Goal: Ask a question

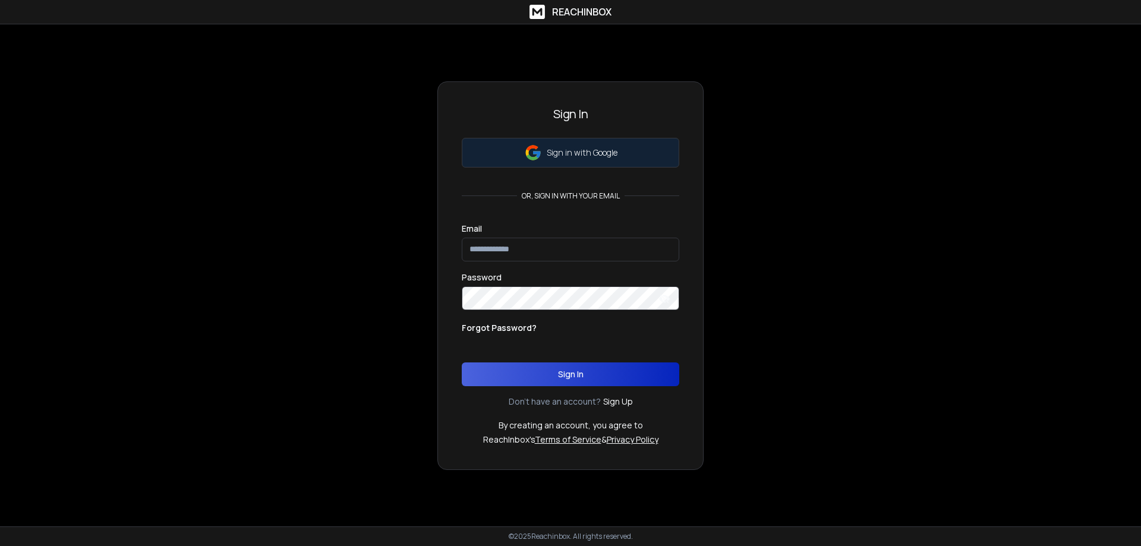
click at [598, 161] on button "Sign in with Google" at bounding box center [570, 153] width 217 height 30
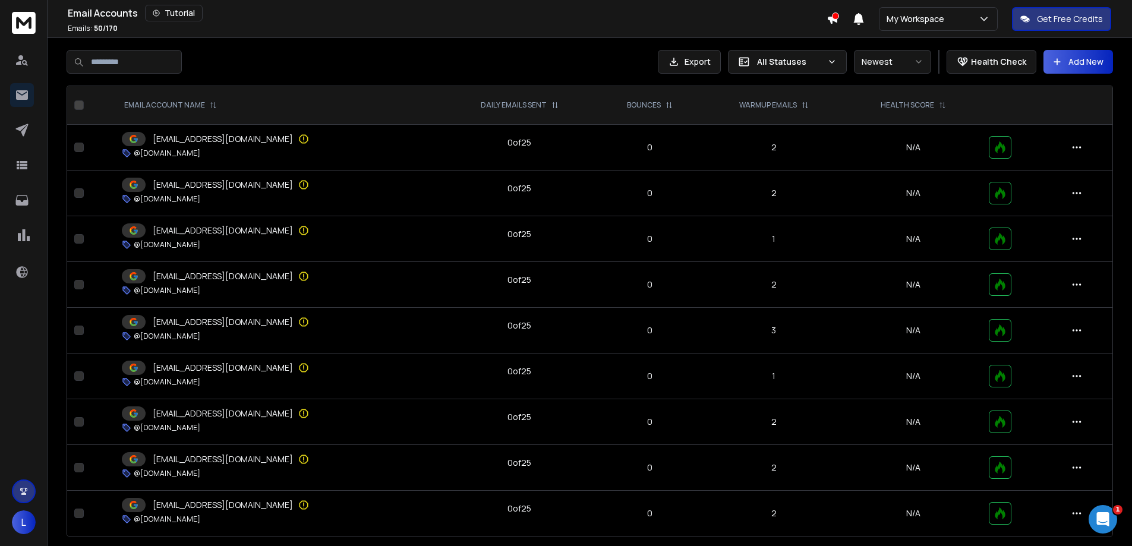
click at [787, 70] on div "All Statuses" at bounding box center [787, 62] width 119 height 24
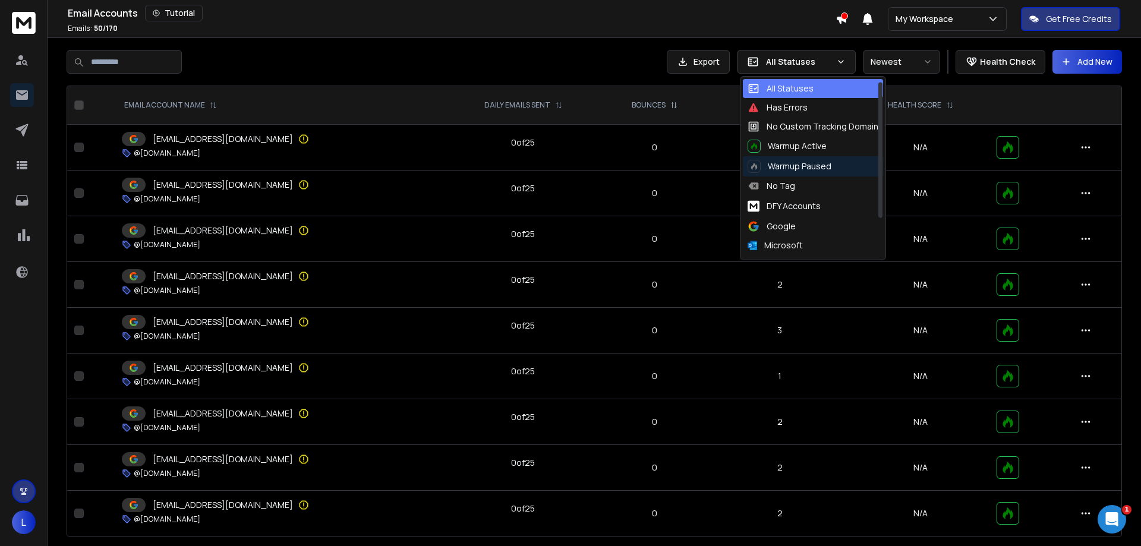
scroll to position [55, 0]
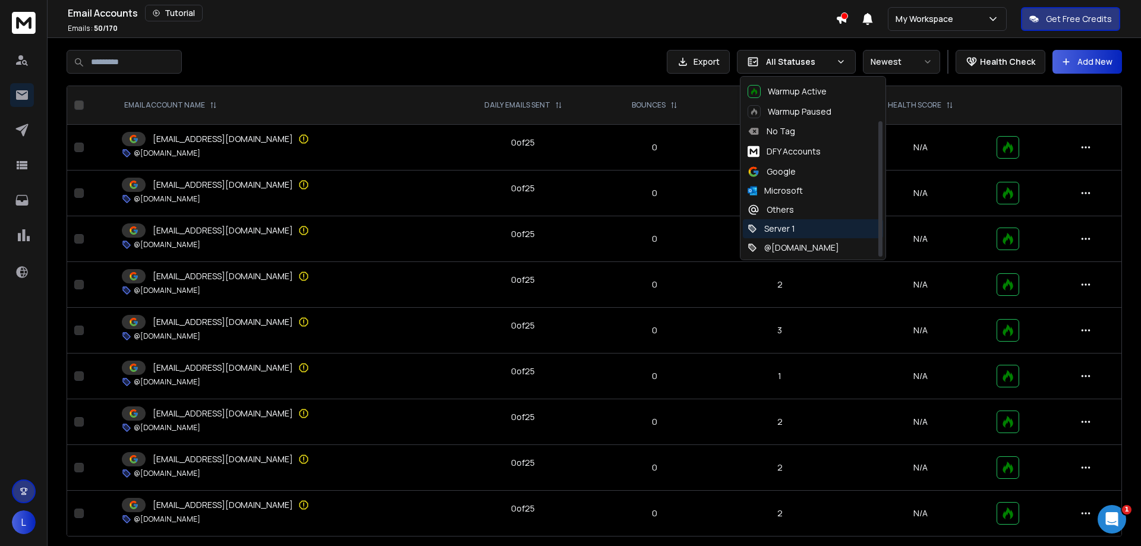
click at [782, 231] on div "Server 1" at bounding box center [771, 229] width 48 height 12
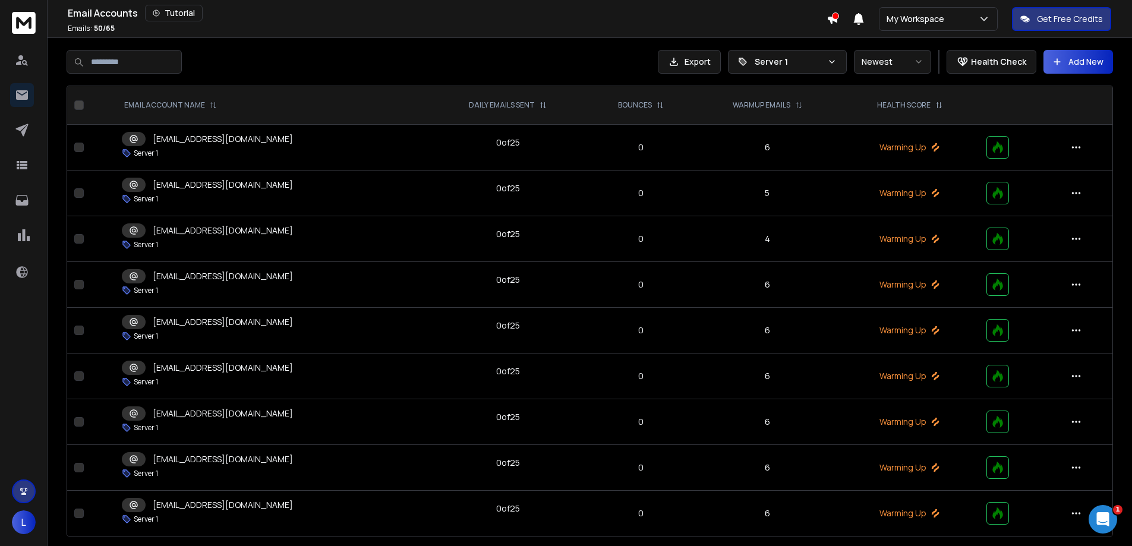
click at [397, 330] on td "allofus@fasterscaling.com Server 1" at bounding box center [271, 331] width 313 height 46
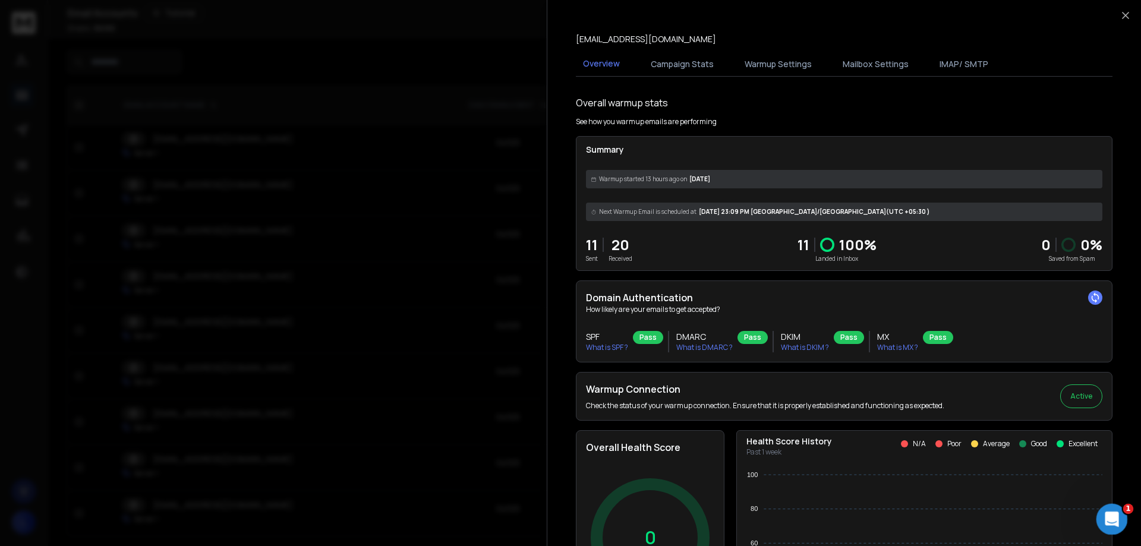
click at [1114, 519] on icon "Open Intercom Messenger" at bounding box center [1110, 518] width 20 height 20
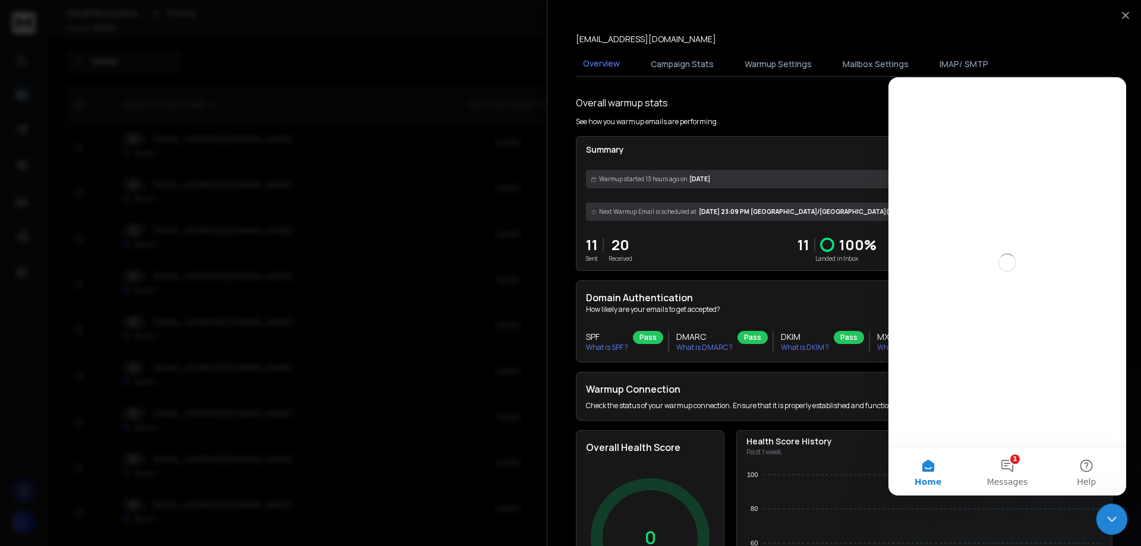
scroll to position [0, 0]
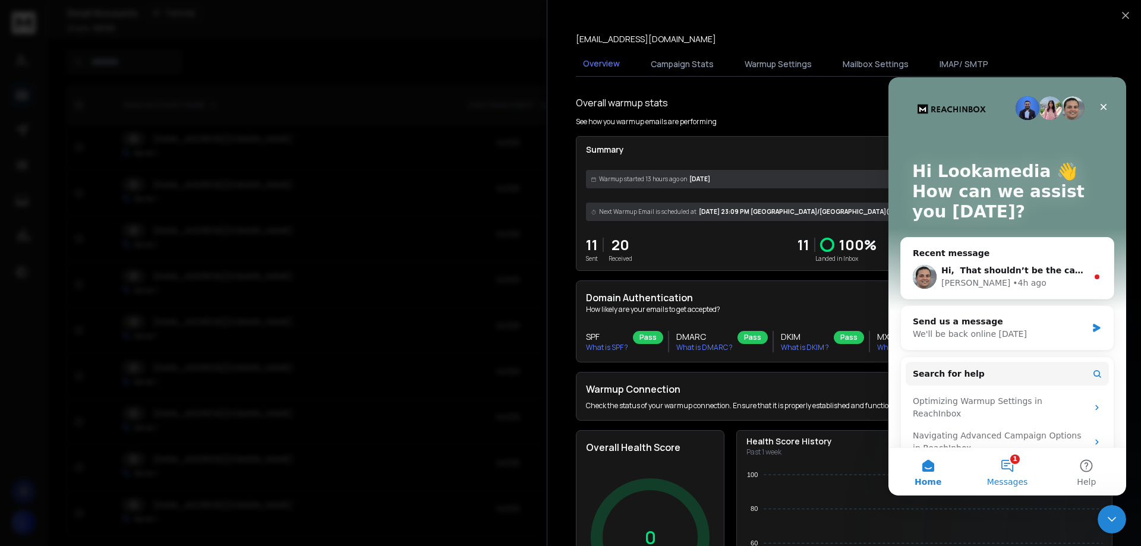
click at [1016, 461] on button "1 Messages" at bounding box center [1006, 472] width 79 height 48
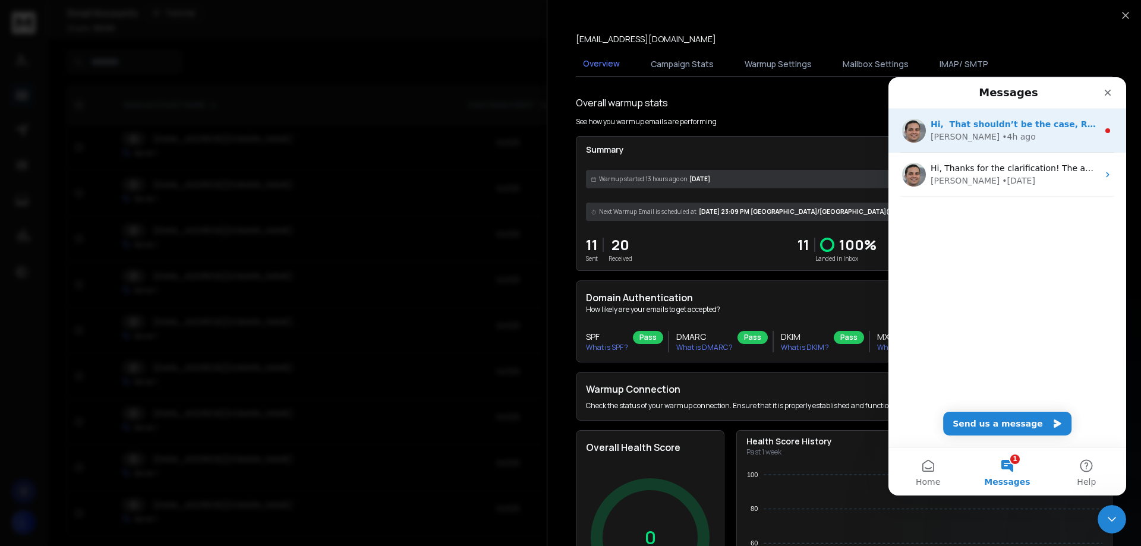
click at [1014, 140] on div "Raj • 4h ago" at bounding box center [1014, 137] width 168 height 12
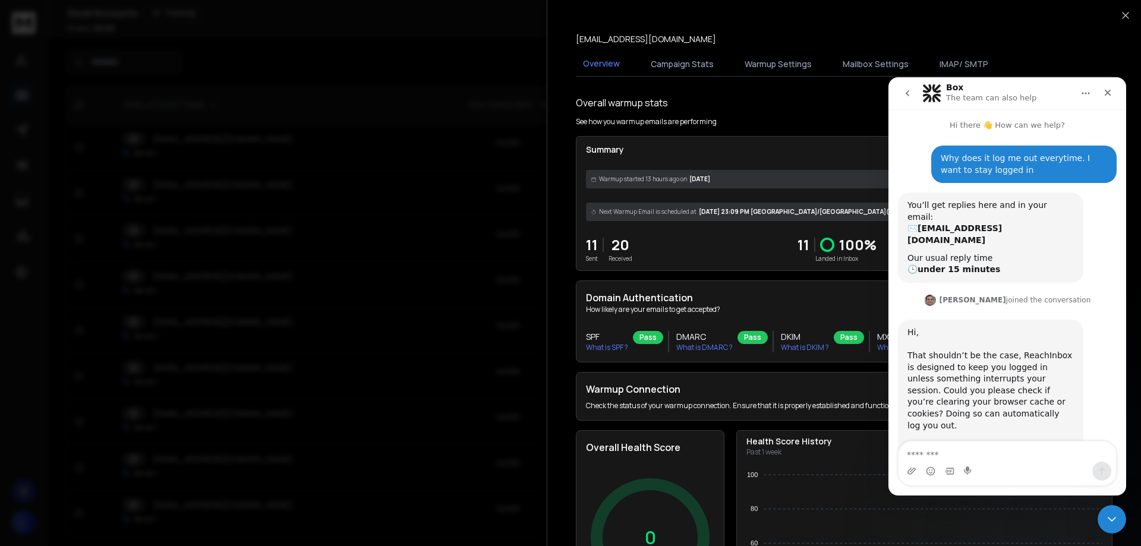
scroll to position [11, 0]
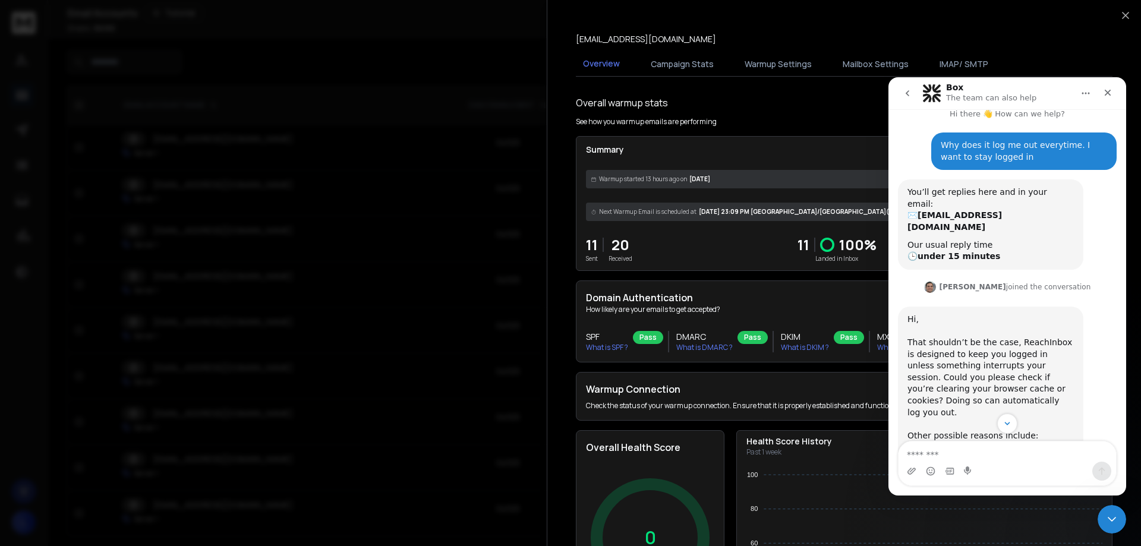
click at [1003, 337] on div "That shouldn’t be the case, ReachInbox is designed to keep you logged in unless…" at bounding box center [990, 377] width 166 height 81
click at [980, 338] on div "That shouldn’t be the case, ReachInbox is designed to keep you logged in unless…" at bounding box center [990, 377] width 166 height 81
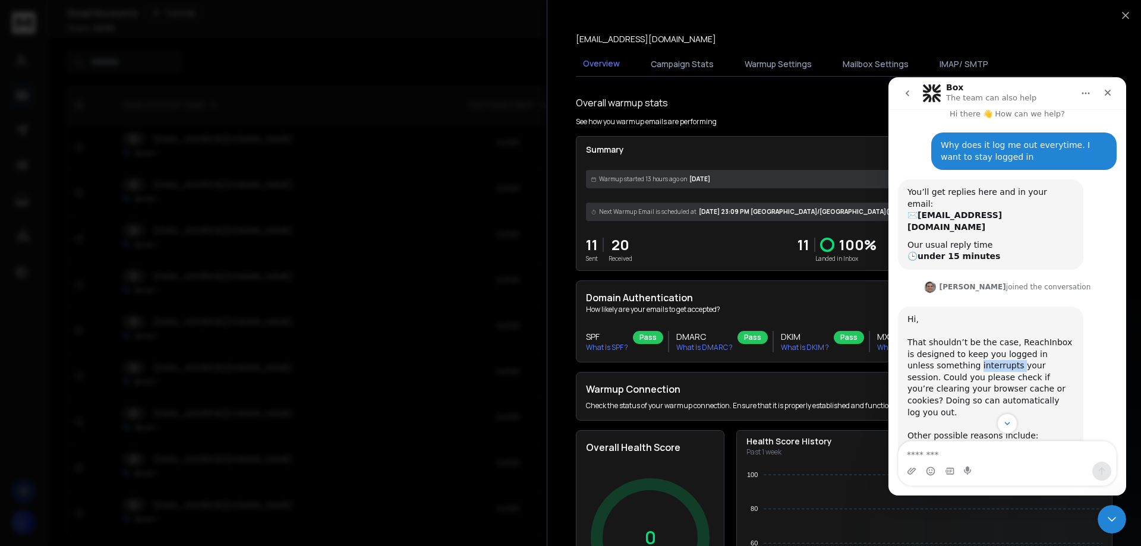
click at [980, 338] on div "That shouldn’t be the case, ReachInbox is designed to keep you logged in unless…" at bounding box center [990, 377] width 166 height 81
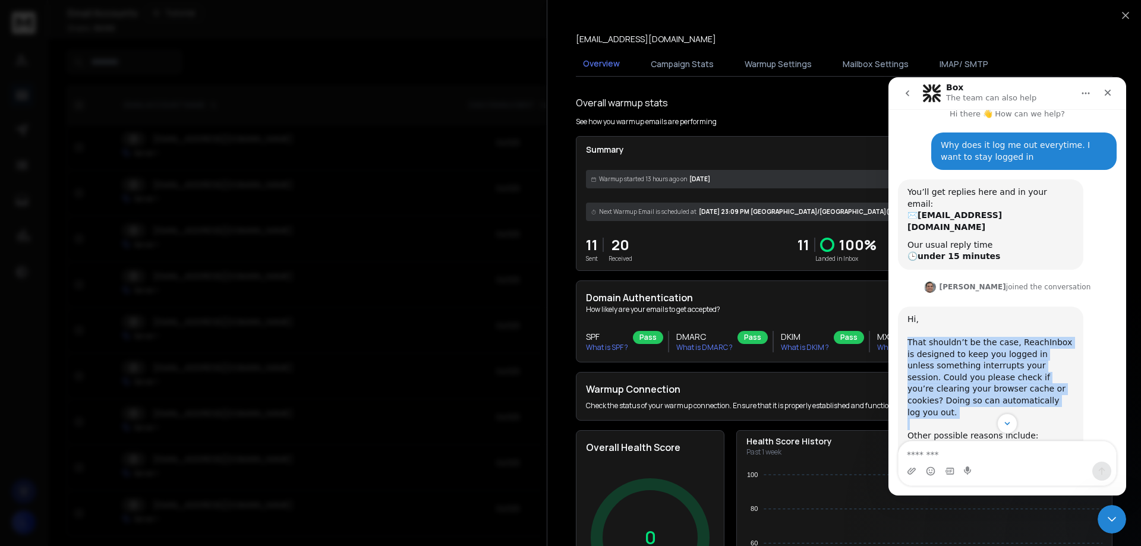
click at [959, 343] on div "That shouldn’t be the case, ReachInbox is designed to keep you logged in unless…" at bounding box center [990, 377] width 166 height 81
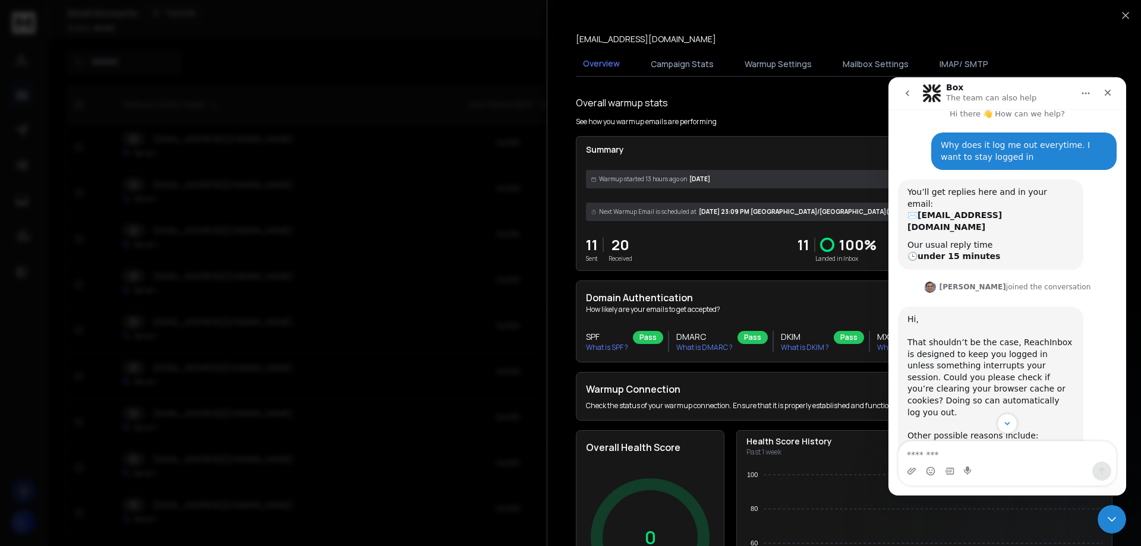
click at [959, 343] on div "That shouldn’t be the case, ReachInbox is designed to keep you logged in unless…" at bounding box center [990, 377] width 166 height 81
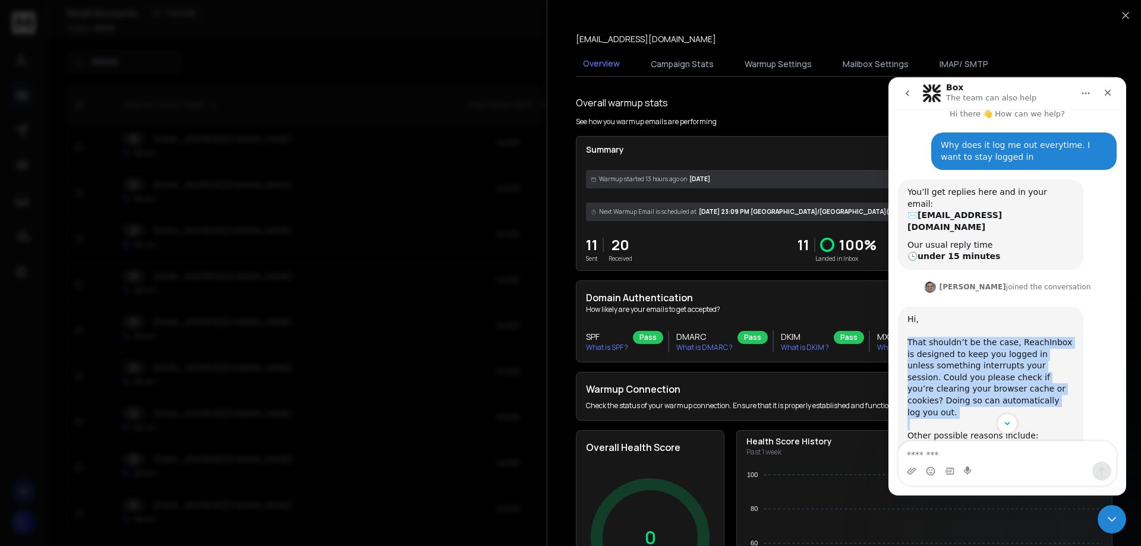
click at [959, 343] on div "That shouldn’t be the case, ReachInbox is designed to keep you logged in unless…" at bounding box center [990, 377] width 166 height 81
click at [950, 352] on div "That shouldn’t be the case, ReachInbox is designed to keep you logged in unless…" at bounding box center [990, 377] width 166 height 81
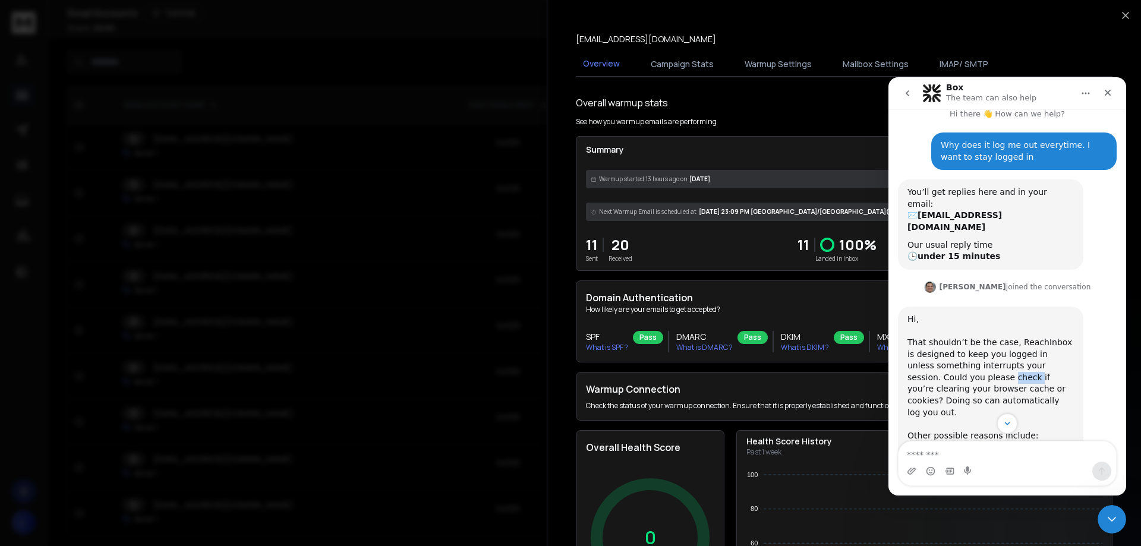
click at [950, 352] on div "That shouldn’t be the case, ReachInbox is designed to keep you logged in unless…" at bounding box center [990, 377] width 166 height 81
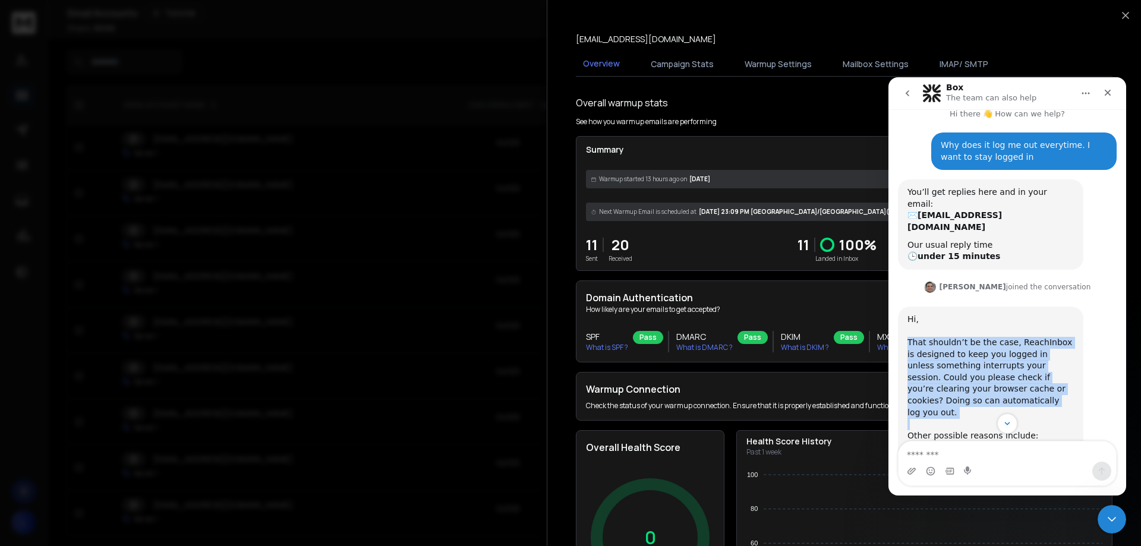
click at [950, 352] on div "That shouldn’t be the case, ReachInbox is designed to keep you logged in unless…" at bounding box center [990, 377] width 166 height 81
click at [994, 353] on div "That shouldn’t be the case, ReachInbox is designed to keep you logged in unless…" at bounding box center [990, 377] width 166 height 81
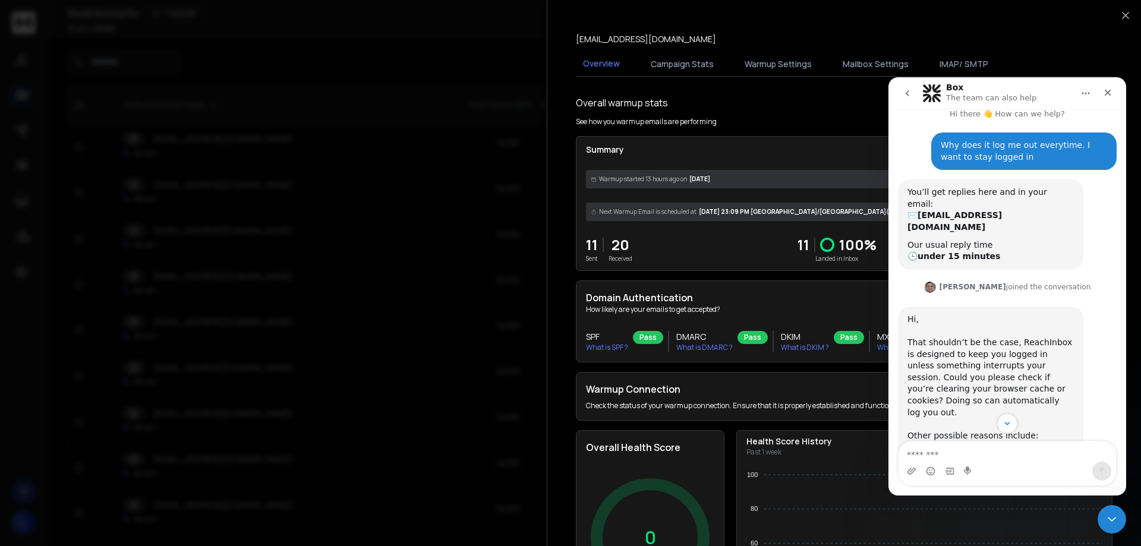
click at [994, 353] on div "That shouldn’t be the case, ReachInbox is designed to keep you logged in unless…" at bounding box center [990, 377] width 166 height 81
click at [983, 359] on div "That shouldn’t be the case, ReachInbox is designed to keep you logged in unless…" at bounding box center [990, 377] width 166 height 81
click at [972, 365] on div "That shouldn’t be the case, ReachInbox is designed to keep you logged in unless…" at bounding box center [990, 377] width 166 height 81
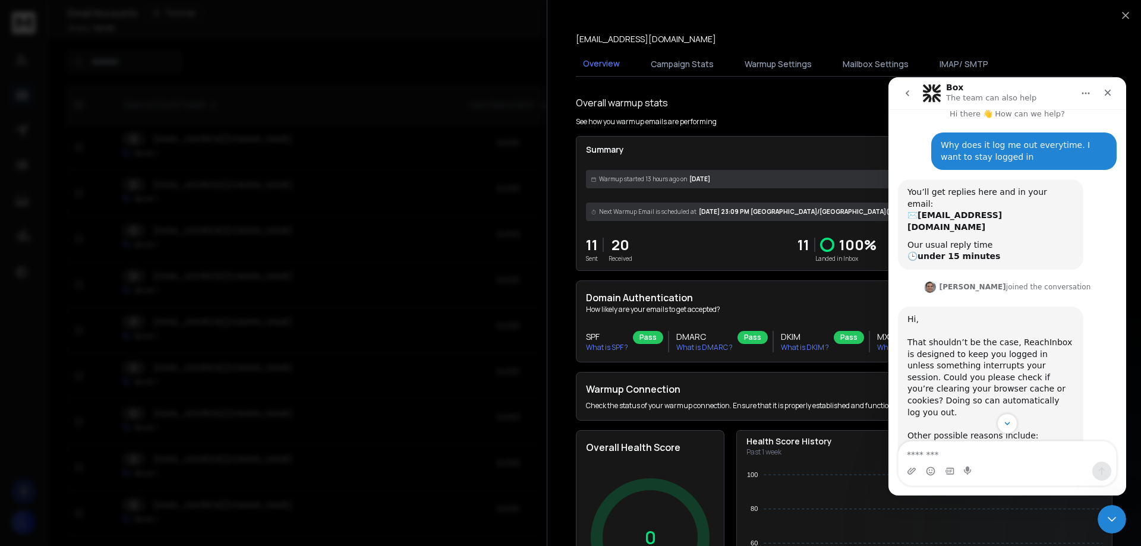
click at [972, 365] on div "That shouldn’t be the case, ReachInbox is designed to keep you logged in unless…" at bounding box center [990, 377] width 166 height 81
click at [1003, 367] on div "That shouldn’t be the case, ReachInbox is designed to keep you logged in unless…" at bounding box center [990, 377] width 166 height 81
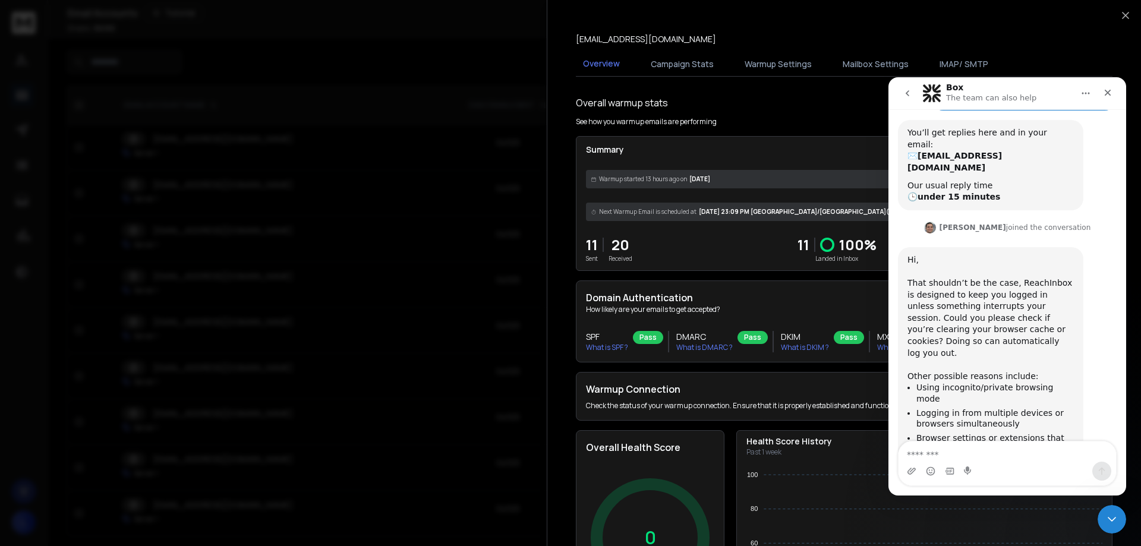
scroll to position [72, 0]
click at [984, 406] on li "Logging in from multiple devices or browsers simultaneously" at bounding box center [994, 417] width 157 height 22
click at [969, 406] on li "Logging in from multiple devices or browsers simultaneously" at bounding box center [994, 417] width 157 height 22
click at [925, 406] on li "Logging in from multiple devices or browsers simultaneously" at bounding box center [994, 417] width 157 height 22
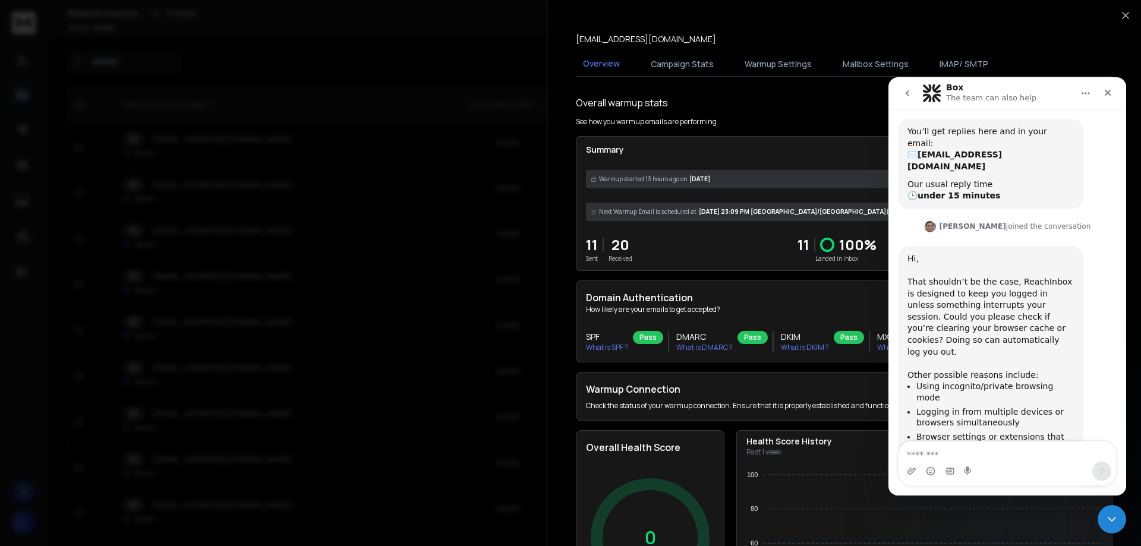
click at [925, 406] on li "Logging in from multiple devices or browsers simultaneously" at bounding box center [994, 417] width 157 height 22
click at [972, 406] on li "Logging in from multiple devices or browsers simultaneously" at bounding box center [994, 417] width 157 height 22
click at [969, 406] on li "Logging in from multiple devices or browsers simultaneously" at bounding box center [994, 417] width 157 height 22
click at [949, 406] on li "Logging in from multiple devices or browsers simultaneously" at bounding box center [994, 417] width 157 height 22
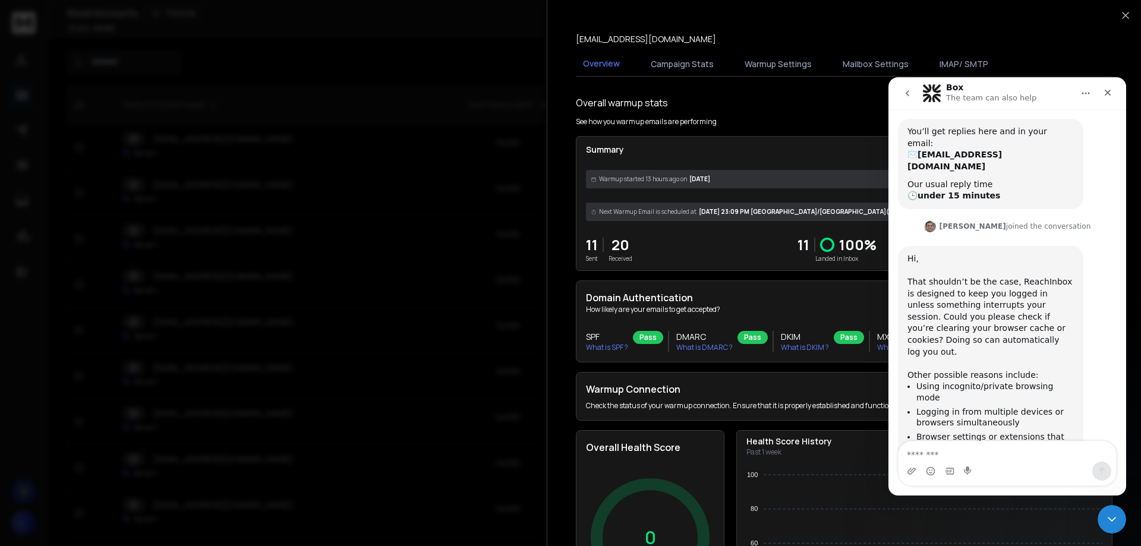
click at [949, 406] on li "Logging in from multiple devices or browsers simultaneously" at bounding box center [994, 417] width 157 height 22
click at [944, 431] on li "Browser settings or extensions that clear data on exit" at bounding box center [994, 442] width 157 height 22
click at [950, 452] on textarea "Message…" at bounding box center [1006, 451] width 217 height 20
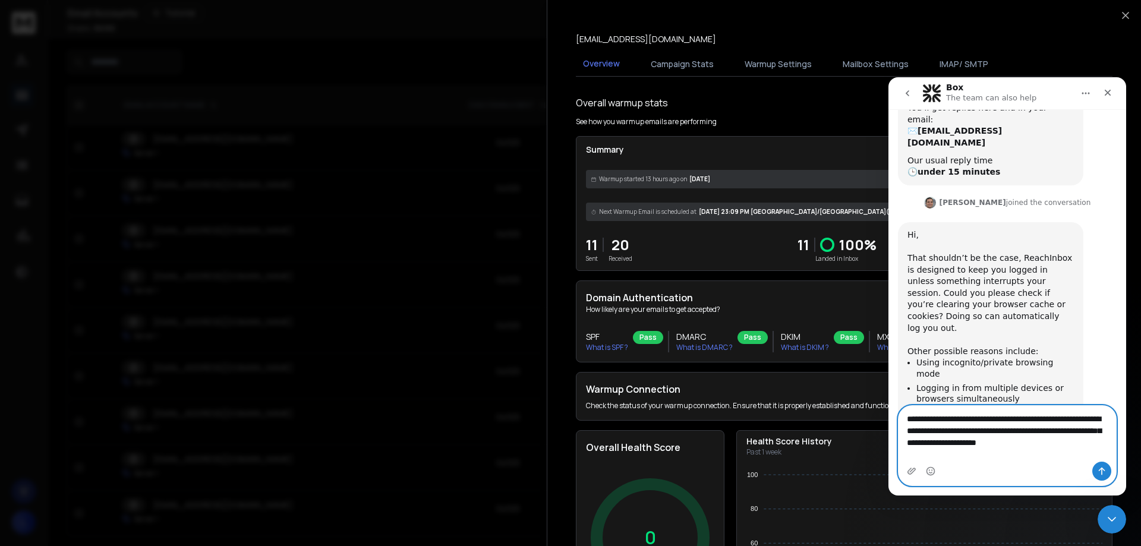
scroll to position [108, 0]
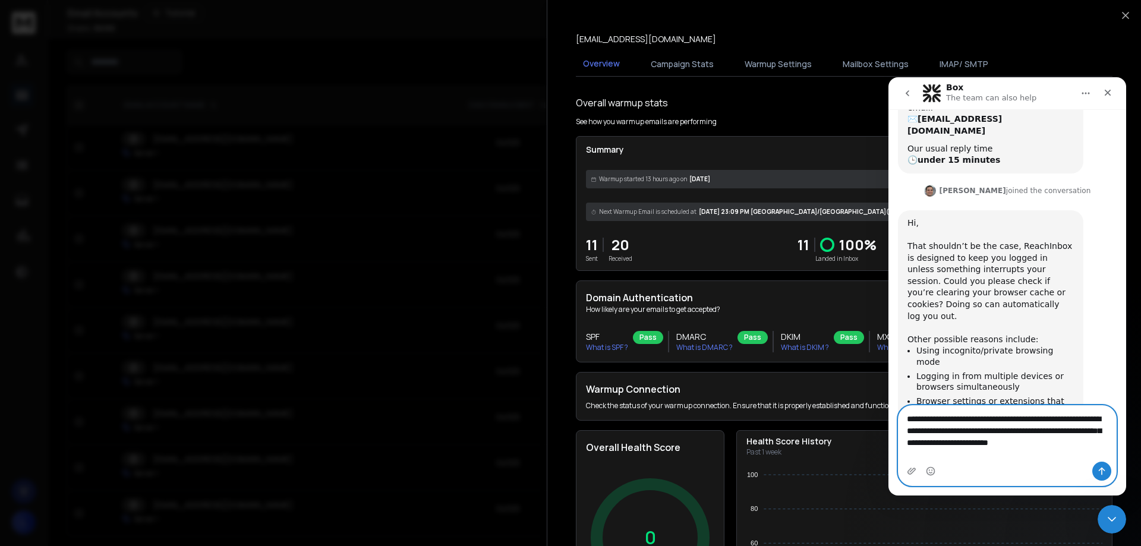
type textarea "**********"
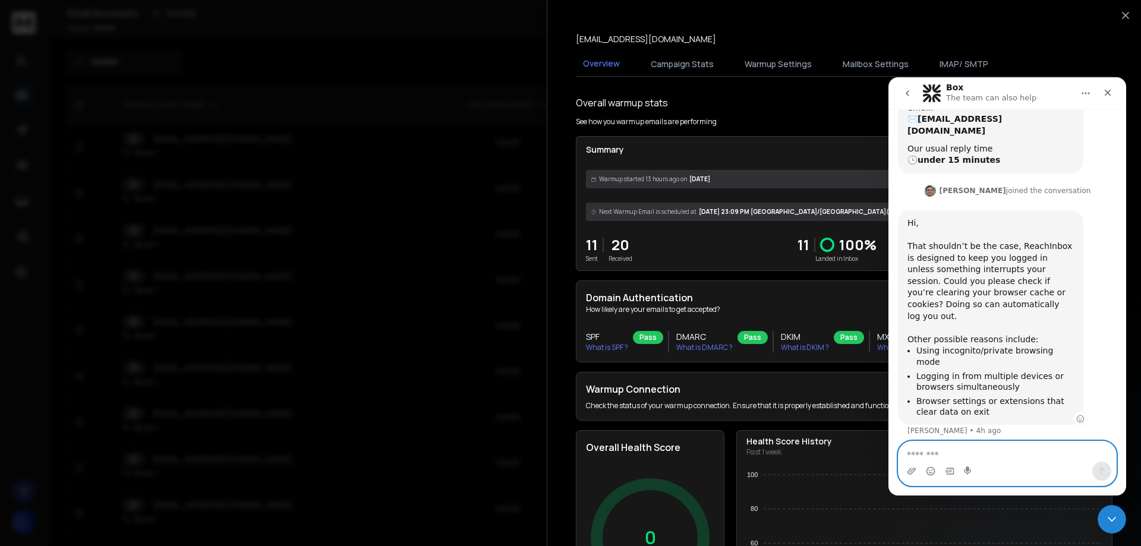
scroll to position [142, 0]
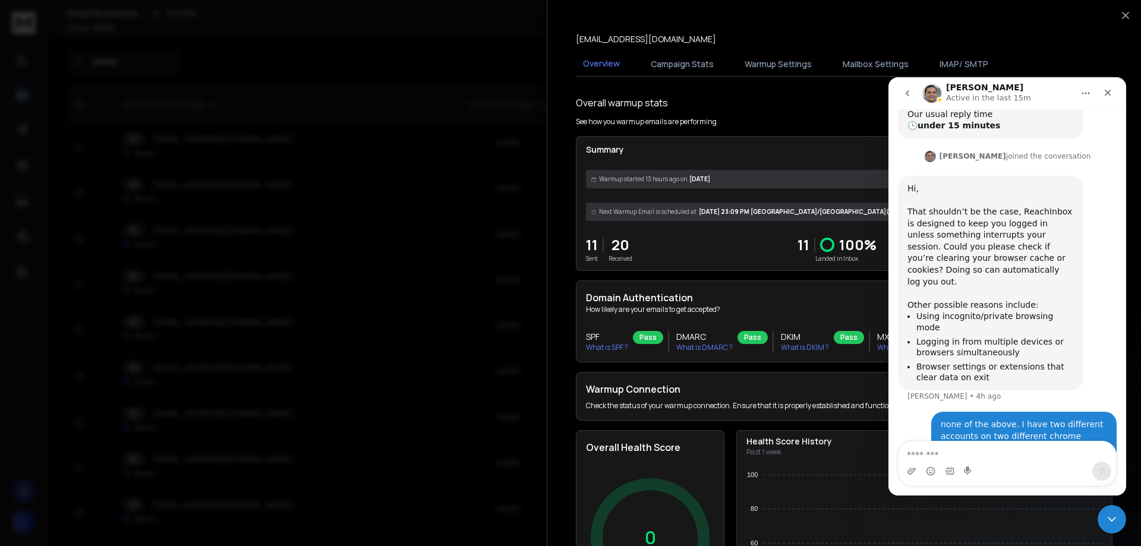
click at [1018, 419] on div "none of the above. I have two different accounts on two different chrome profil…" at bounding box center [1023, 448] width 166 height 58
click at [1025, 419] on div "none of the above. I have two different accounts on two different chrome profil…" at bounding box center [1023, 448] width 166 height 58
click at [952, 419] on div "none of the above. I have two different accounts on two different chrome profil…" at bounding box center [1023, 448] width 166 height 58
click at [1101, 508] on div "Close Intercom Messenger" at bounding box center [1109, 517] width 29 height 29
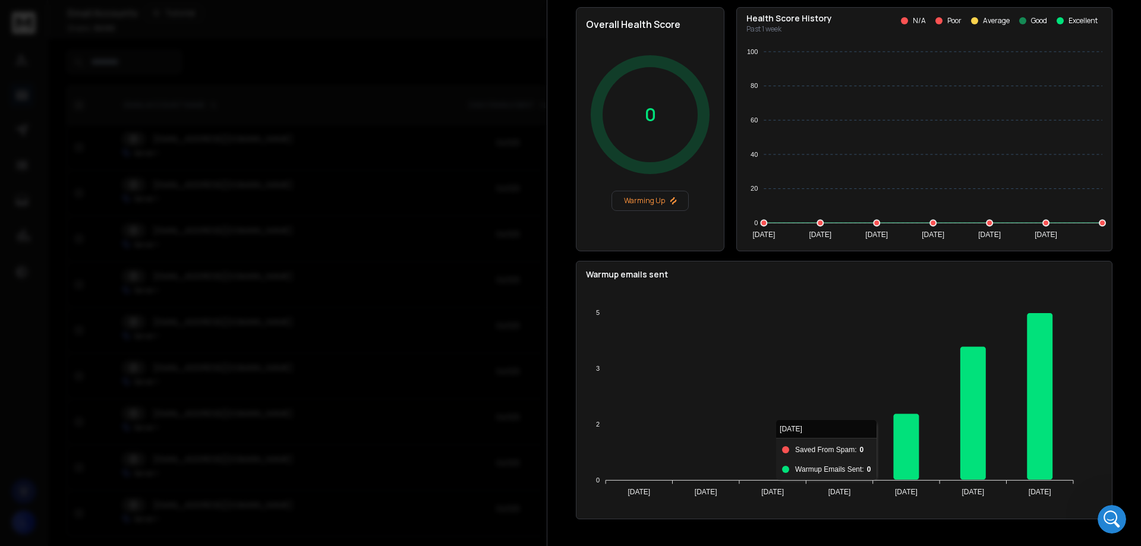
scroll to position [429, 0]
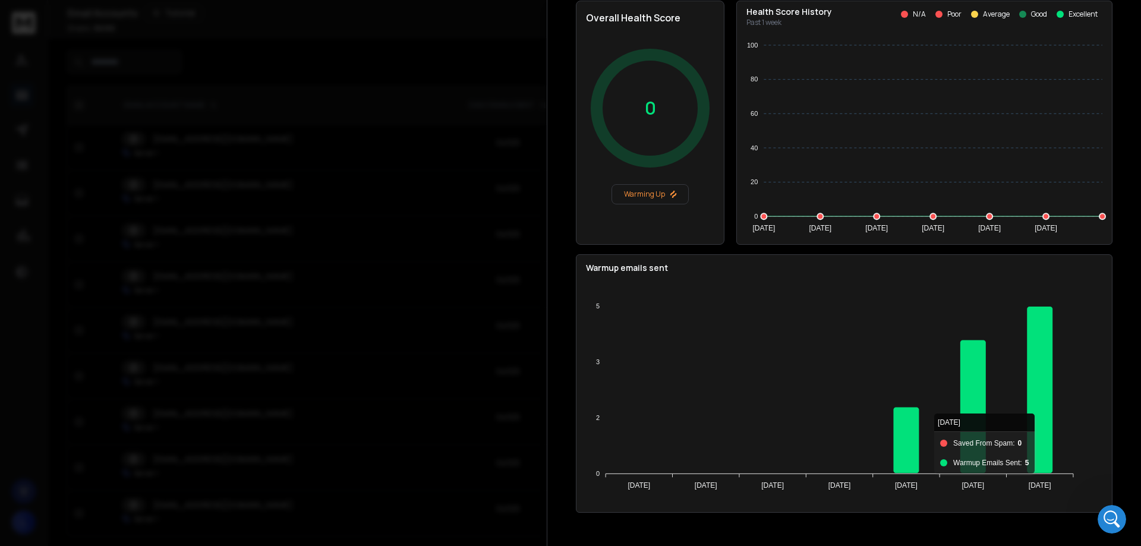
click at [1077, 399] on foreignobject at bounding box center [842, 392] width 513 height 208
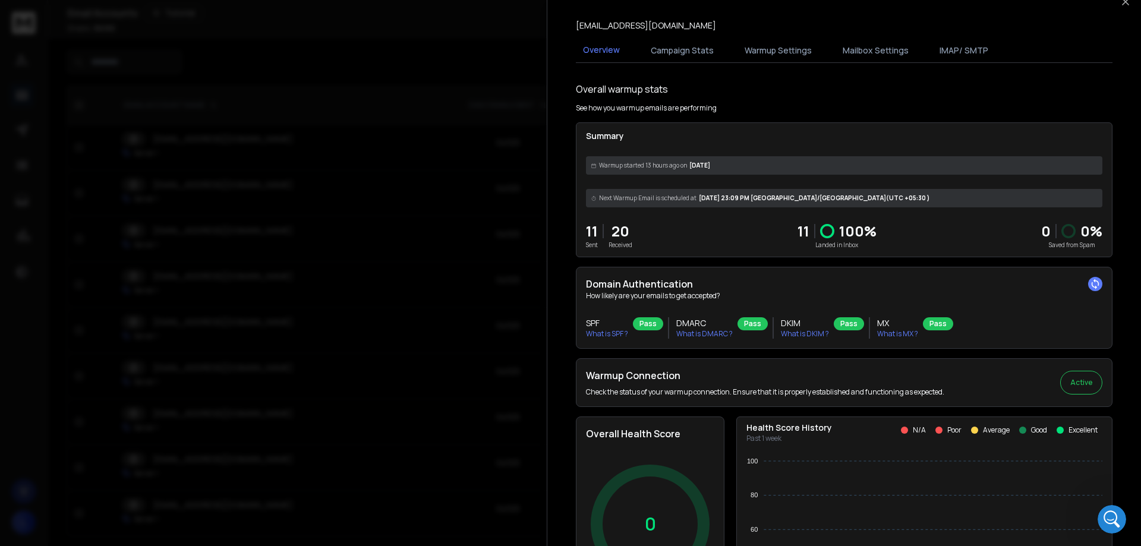
scroll to position [0, 0]
